Goal: Task Accomplishment & Management: Use online tool/utility

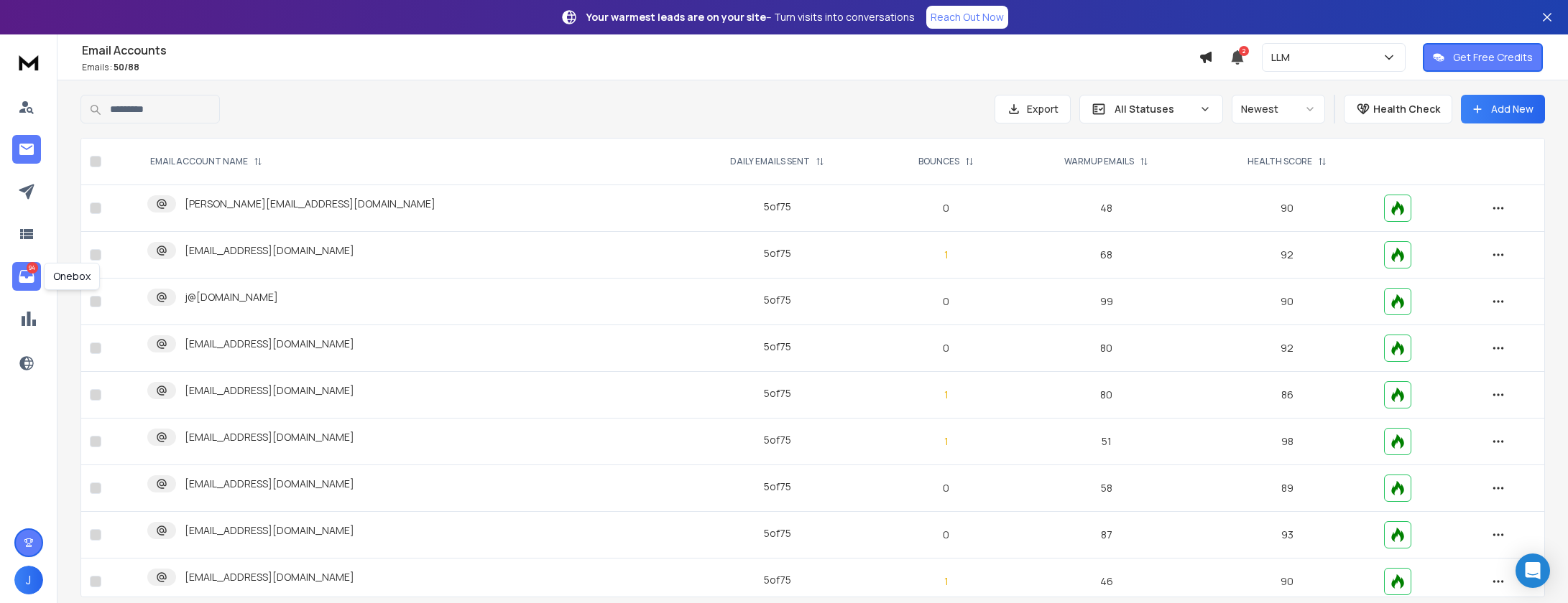
click at [23, 278] on icon at bounding box center [26, 276] width 15 height 13
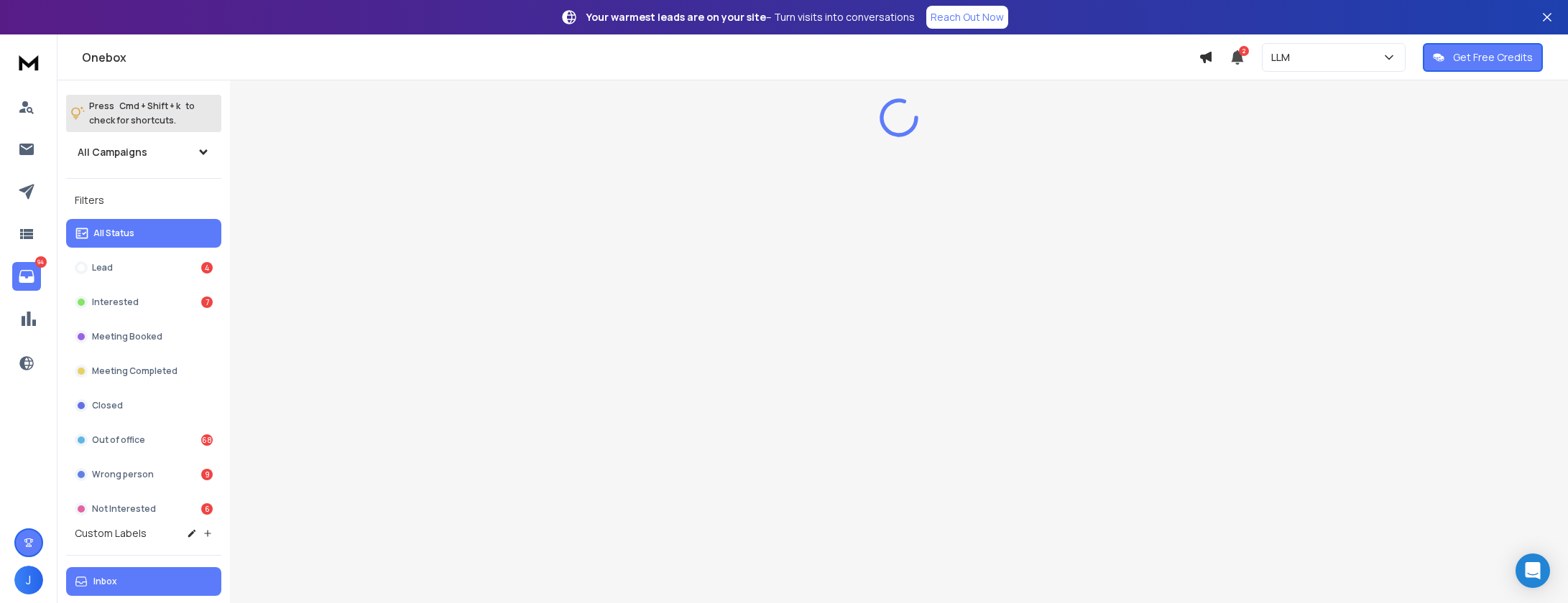
click at [161, 266] on button "Lead 4" at bounding box center [143, 268] width 155 height 28
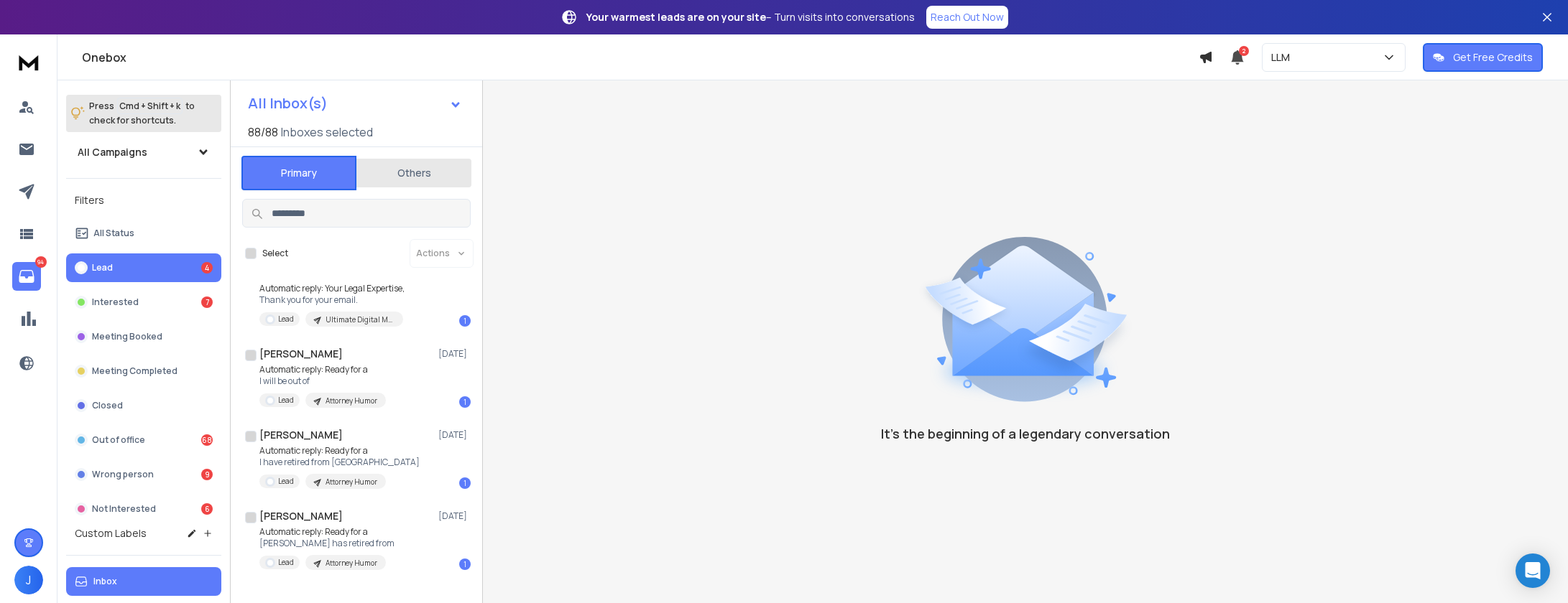
scroll to position [111, 0]
click at [331, 444] on p "Automatic reply: Ready for a" at bounding box center [340, 449] width 160 height 11
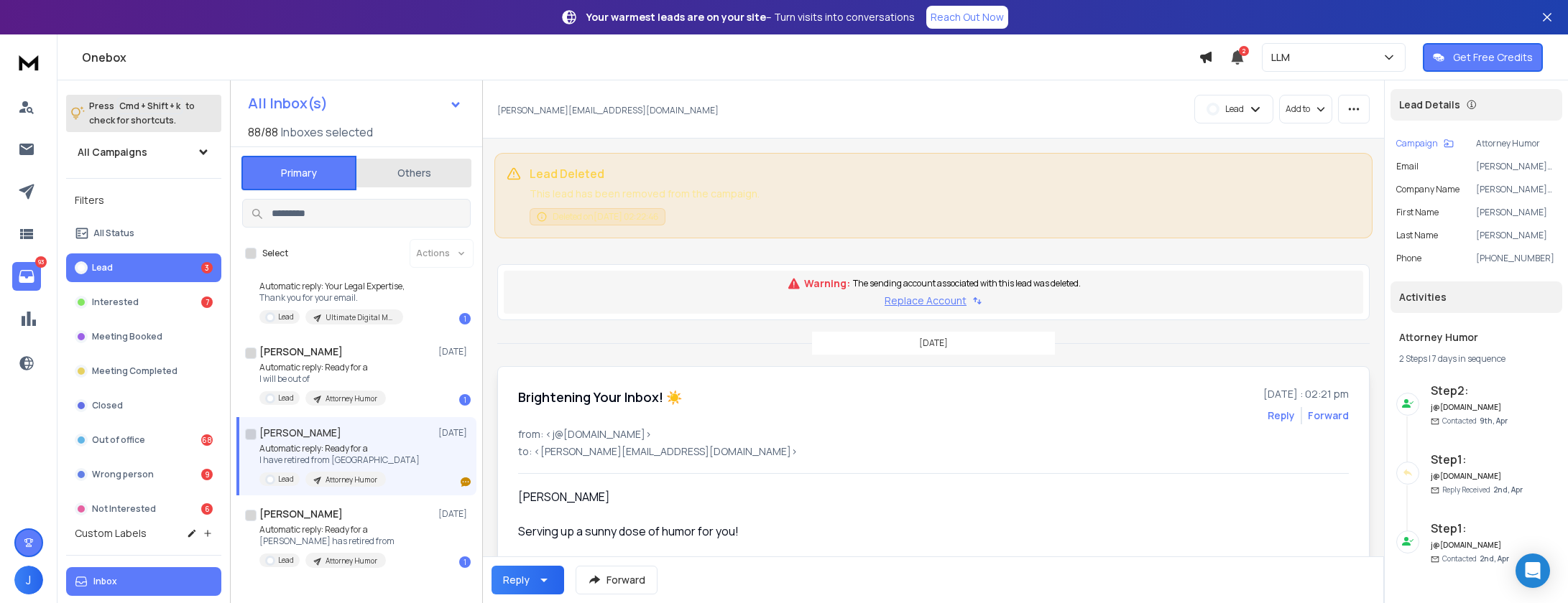
click at [606, 450] on p "to: <[PERSON_NAME][EMAIL_ADDRESS][DOMAIN_NAME]>" at bounding box center [934, 451] width 831 height 14
click at [116, 306] on p "Interested" at bounding box center [114, 302] width 46 height 11
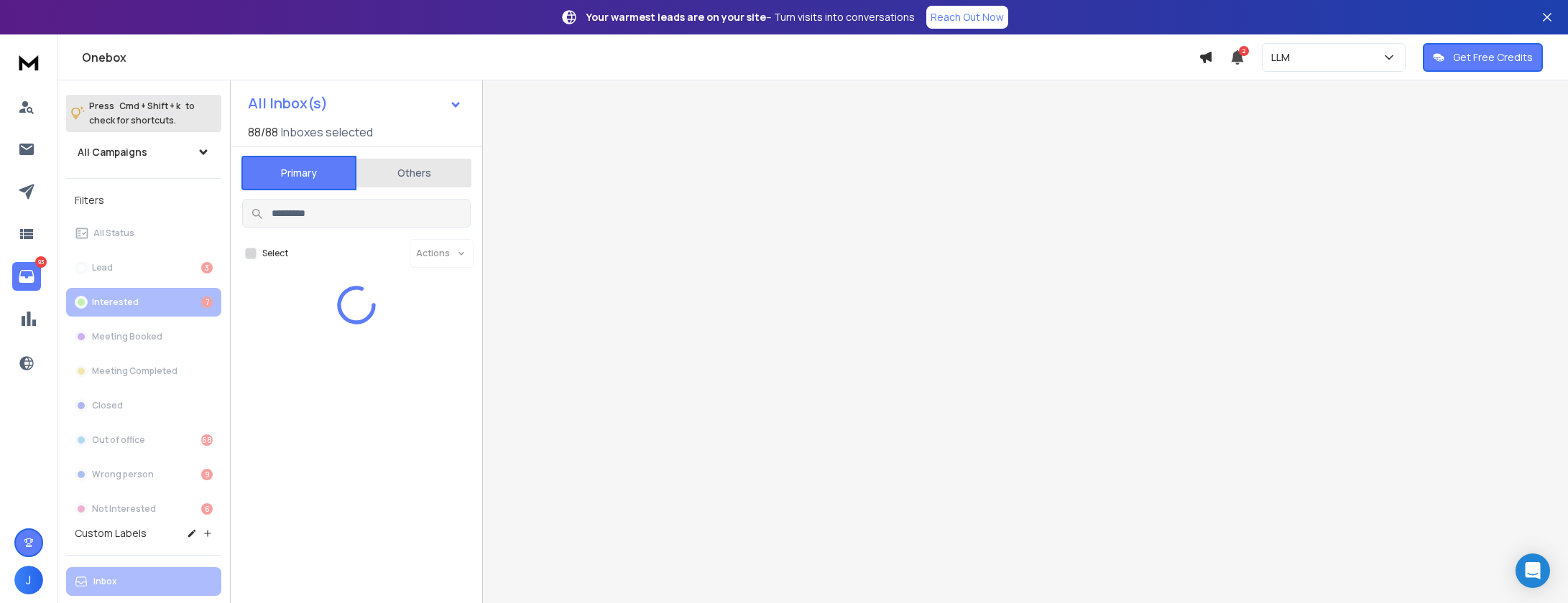
scroll to position [0, 0]
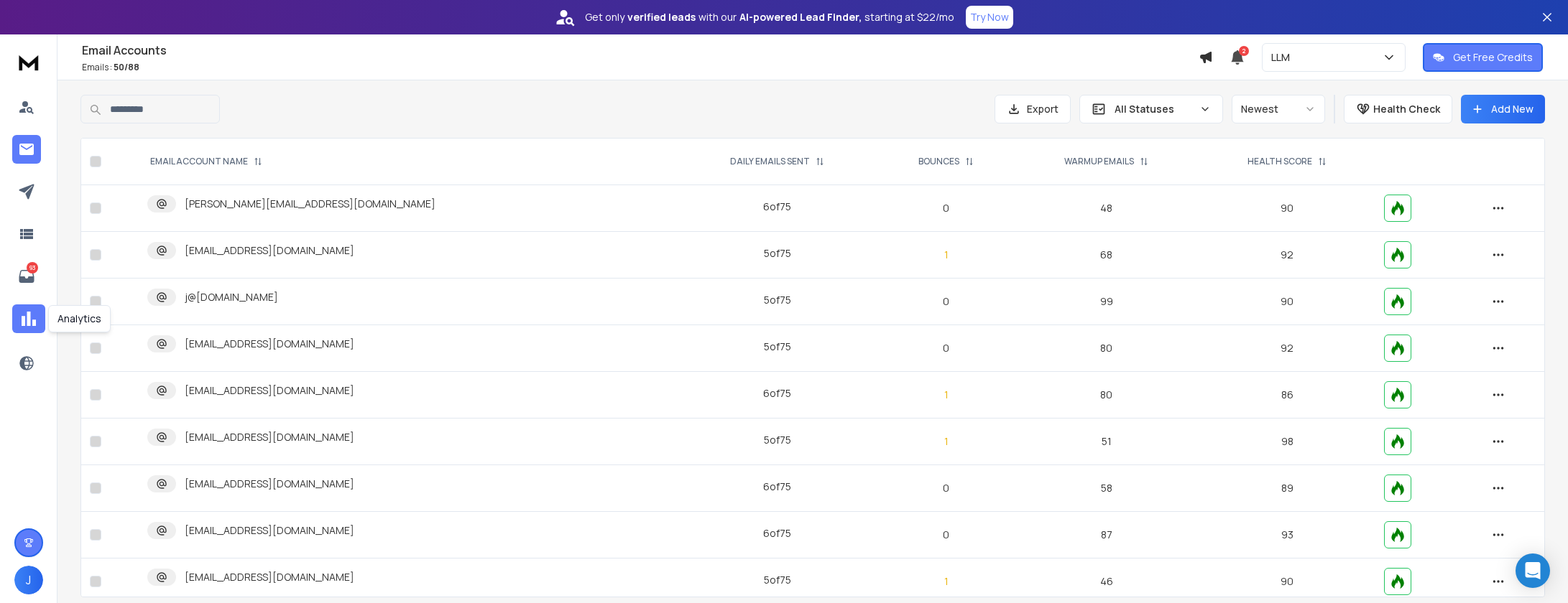
click at [18, 317] on icon at bounding box center [28, 319] width 22 height 22
